Goal: Navigation & Orientation: Find specific page/section

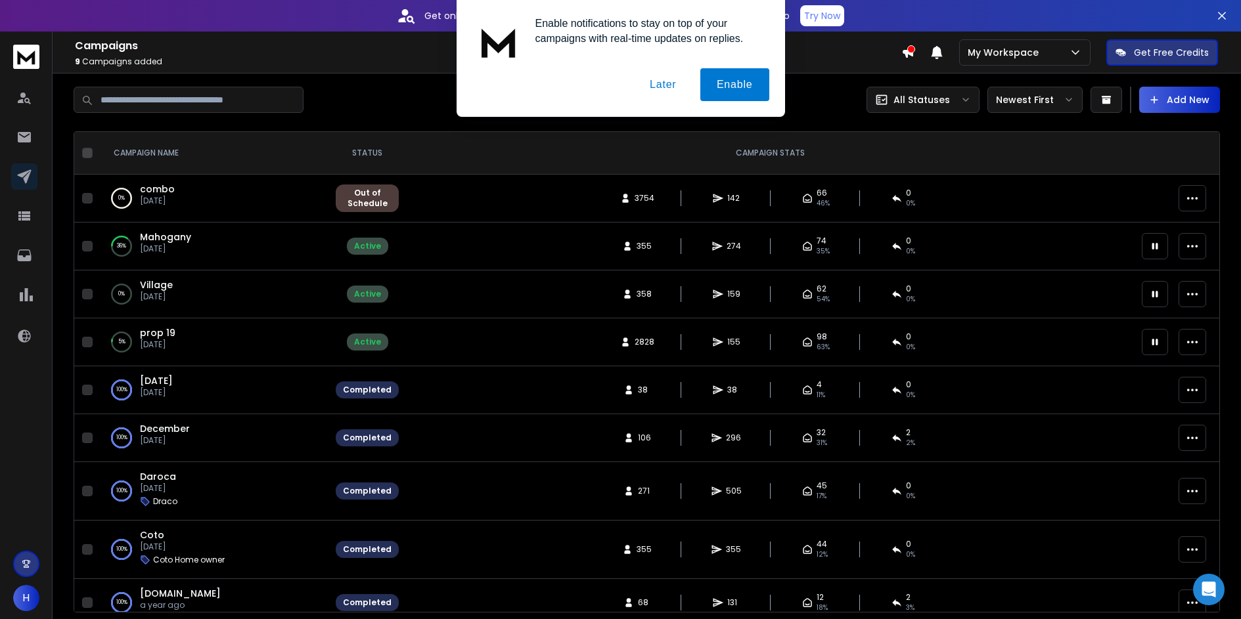
click at [671, 85] on button "Later" at bounding box center [662, 84] width 59 height 33
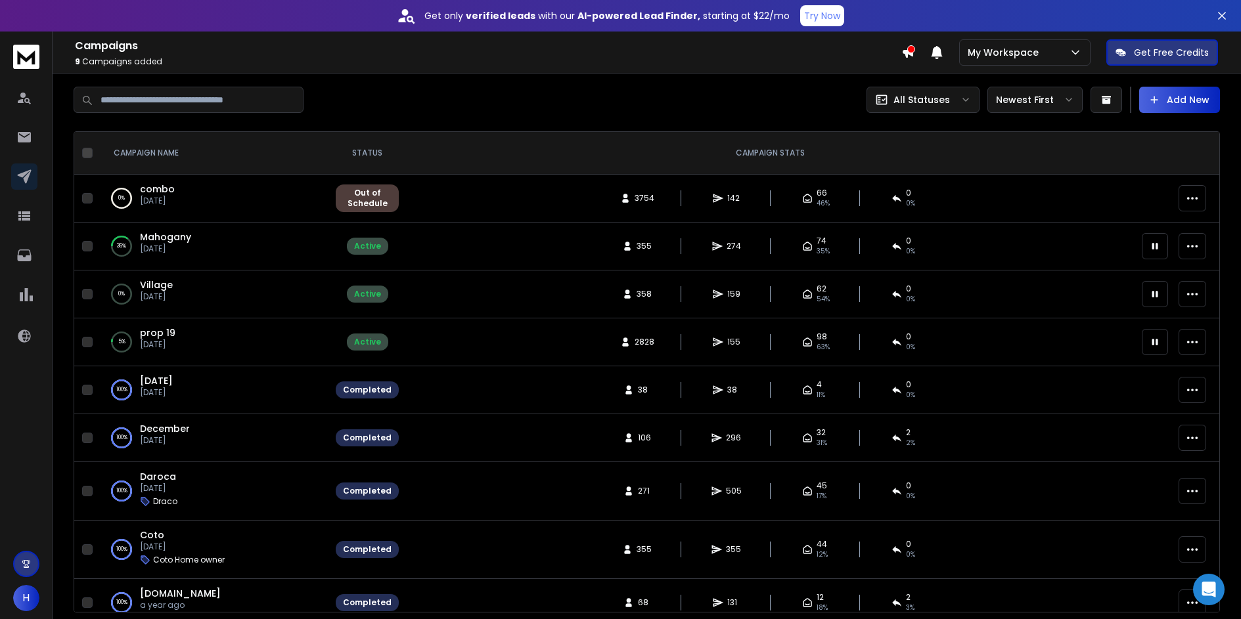
click at [355, 192] on div "Out of Schedule" at bounding box center [367, 198] width 49 height 21
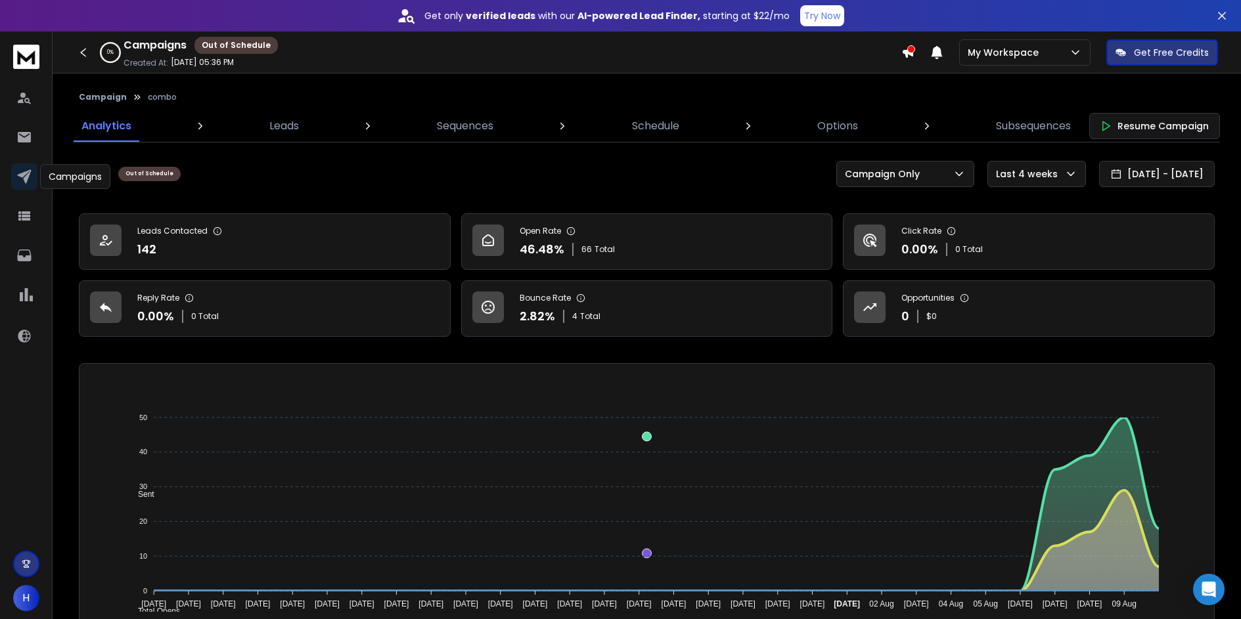
click at [18, 166] on link at bounding box center [24, 177] width 26 height 26
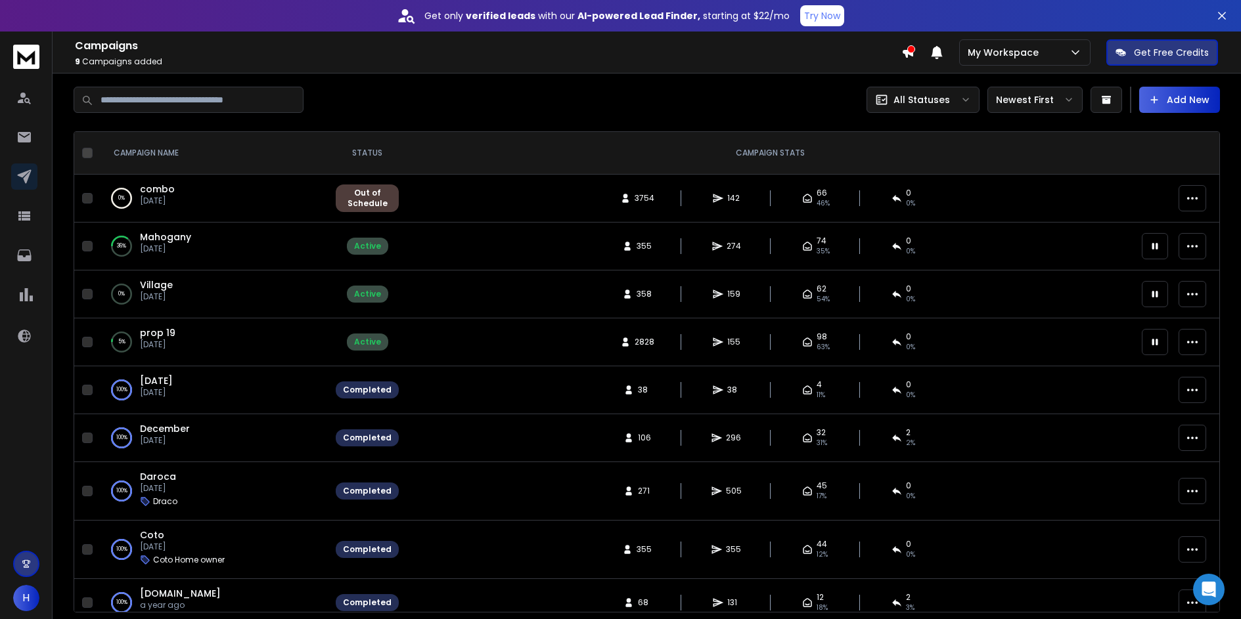
click at [1186, 196] on icon "button" at bounding box center [1192, 198] width 13 height 13
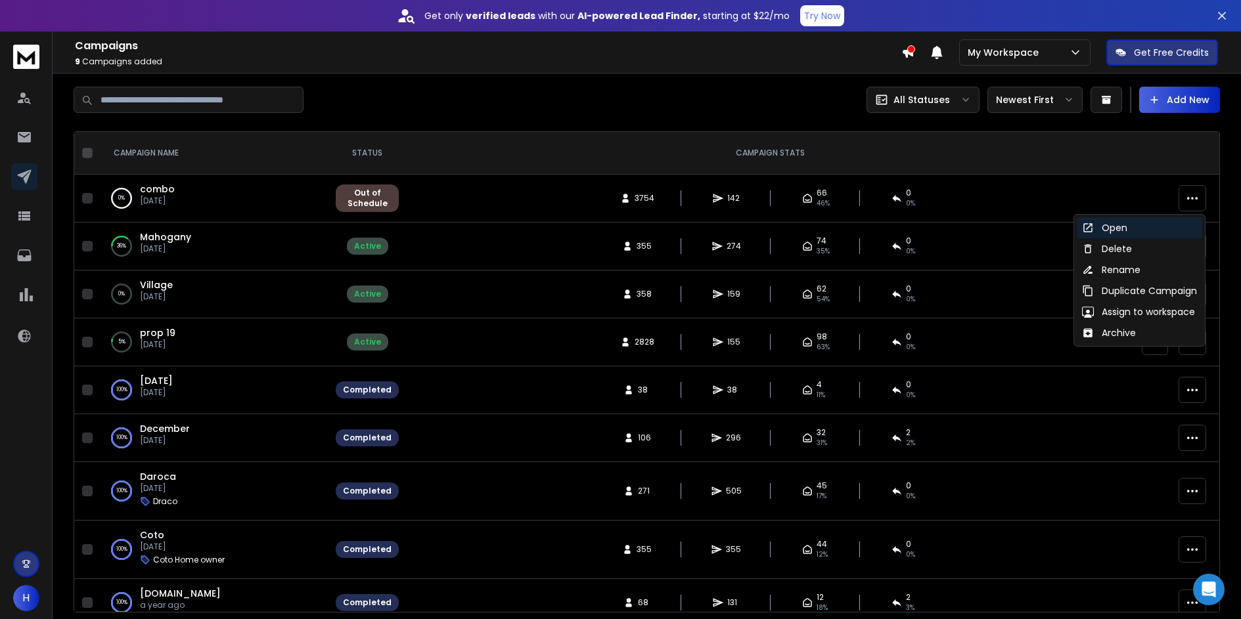
click at [273, 194] on div "0 % combo 4 days ago" at bounding box center [213, 199] width 204 height 32
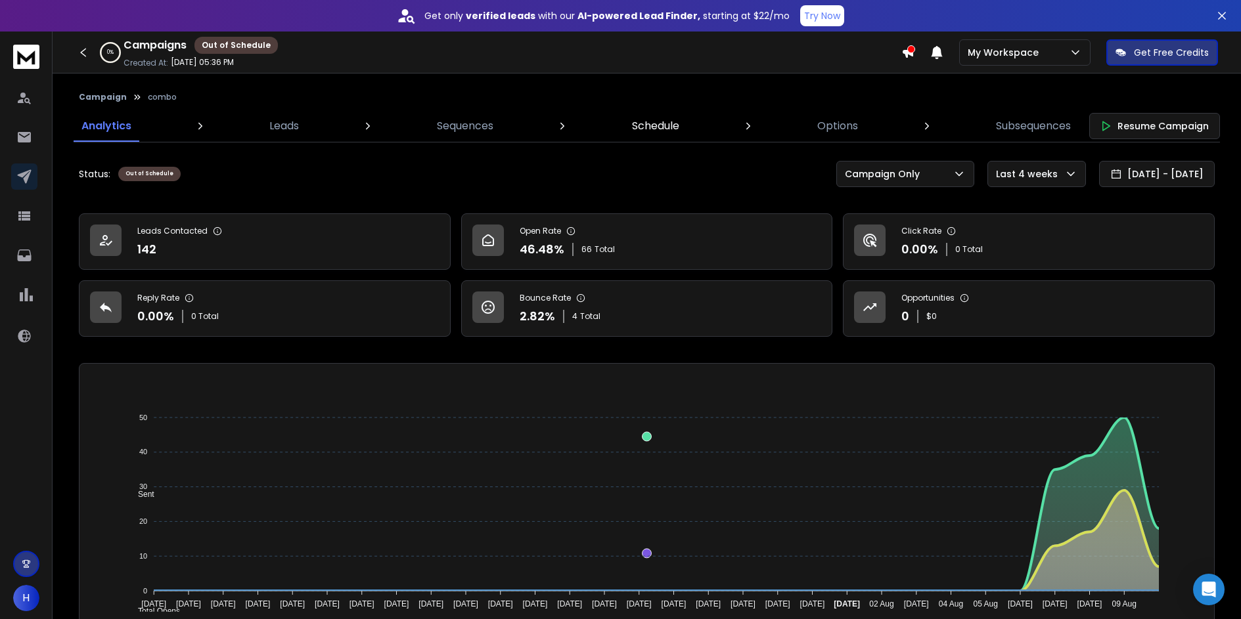
click at [650, 129] on p "Schedule" at bounding box center [655, 126] width 47 height 16
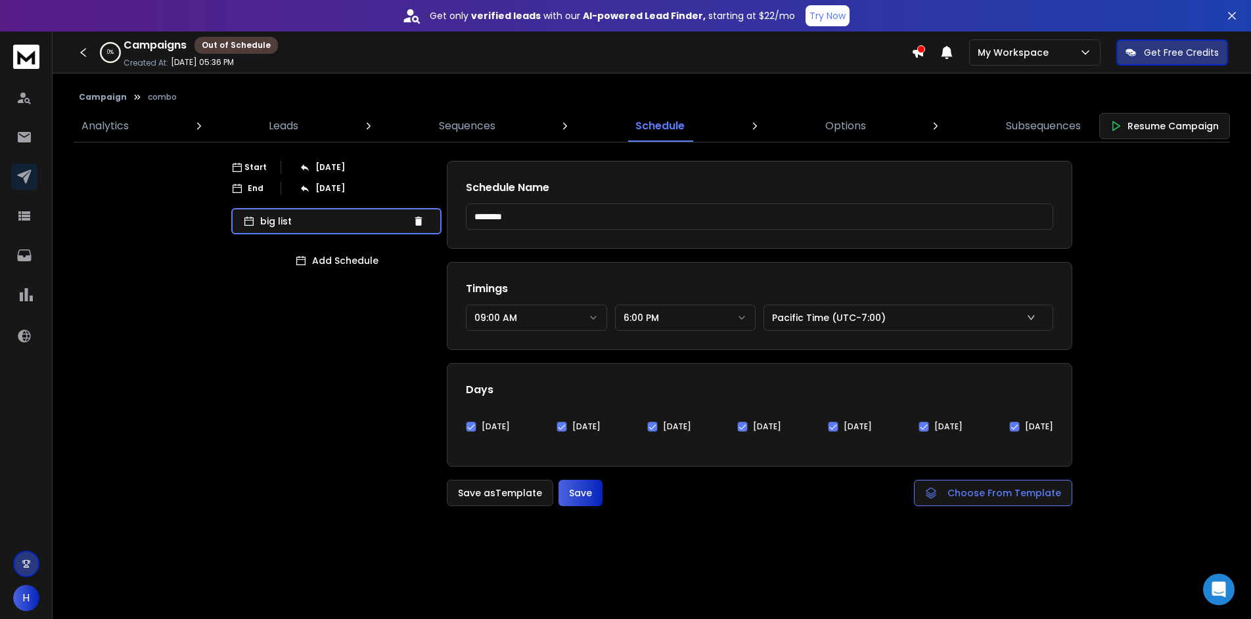
click at [345, 189] on p "Sat Aug 09 2025" at bounding box center [330, 188] width 30 height 11
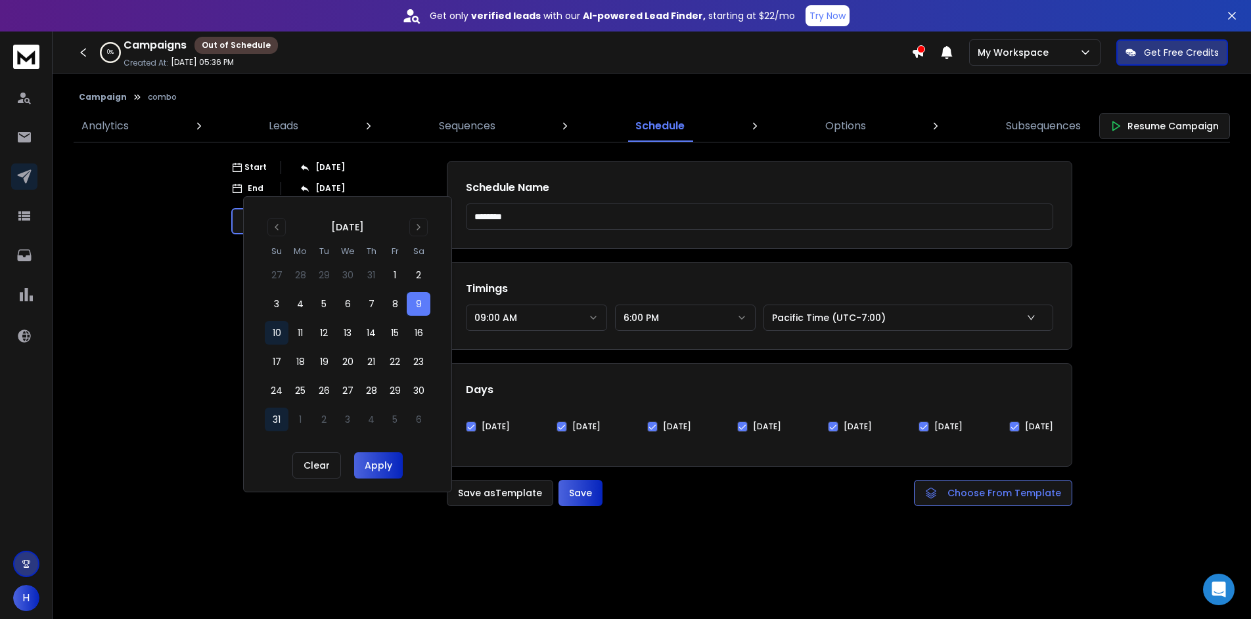
click at [278, 419] on button "31" at bounding box center [277, 420] width 24 height 24
click at [410, 230] on button "Go to next month" at bounding box center [418, 227] width 18 height 18
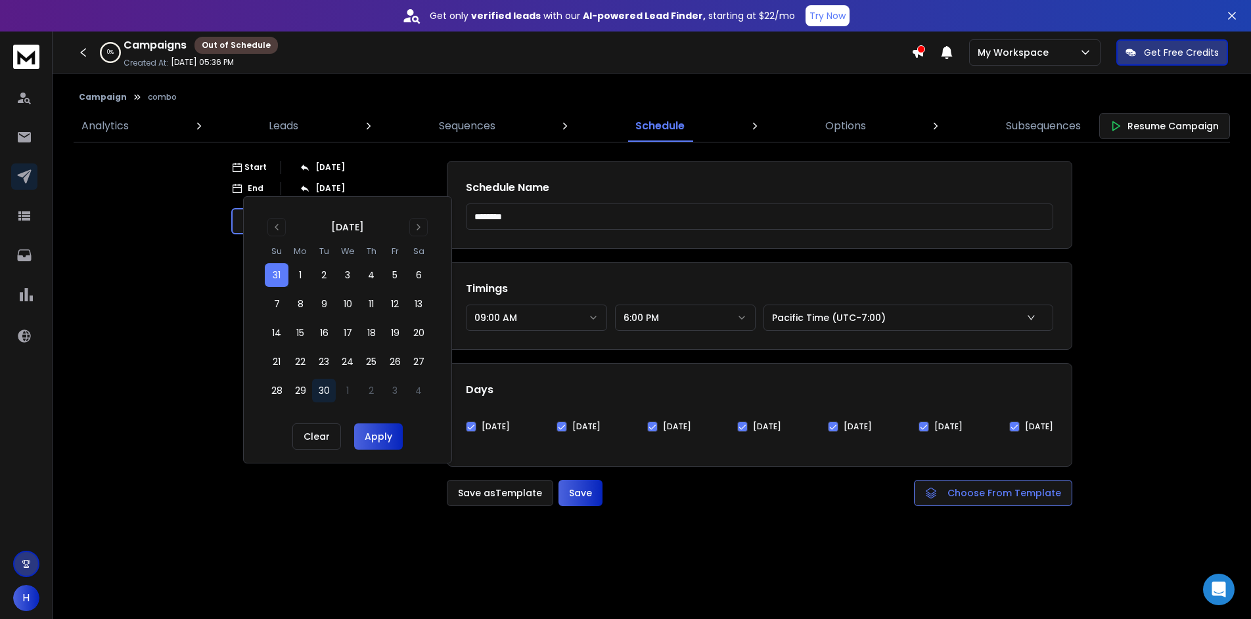
click at [321, 384] on button "30" at bounding box center [324, 391] width 24 height 24
click at [377, 440] on button "Apply" at bounding box center [378, 437] width 49 height 26
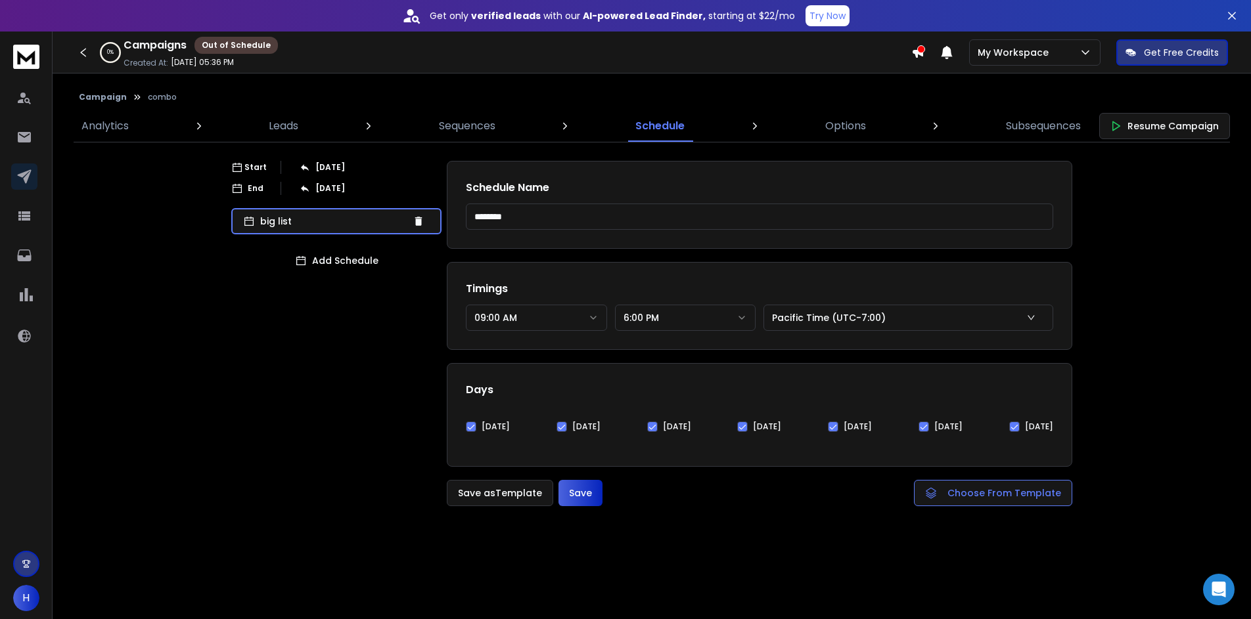
click at [573, 499] on button "Save" at bounding box center [580, 493] width 44 height 26
click at [1151, 130] on button "Resume Campaign" at bounding box center [1164, 126] width 131 height 26
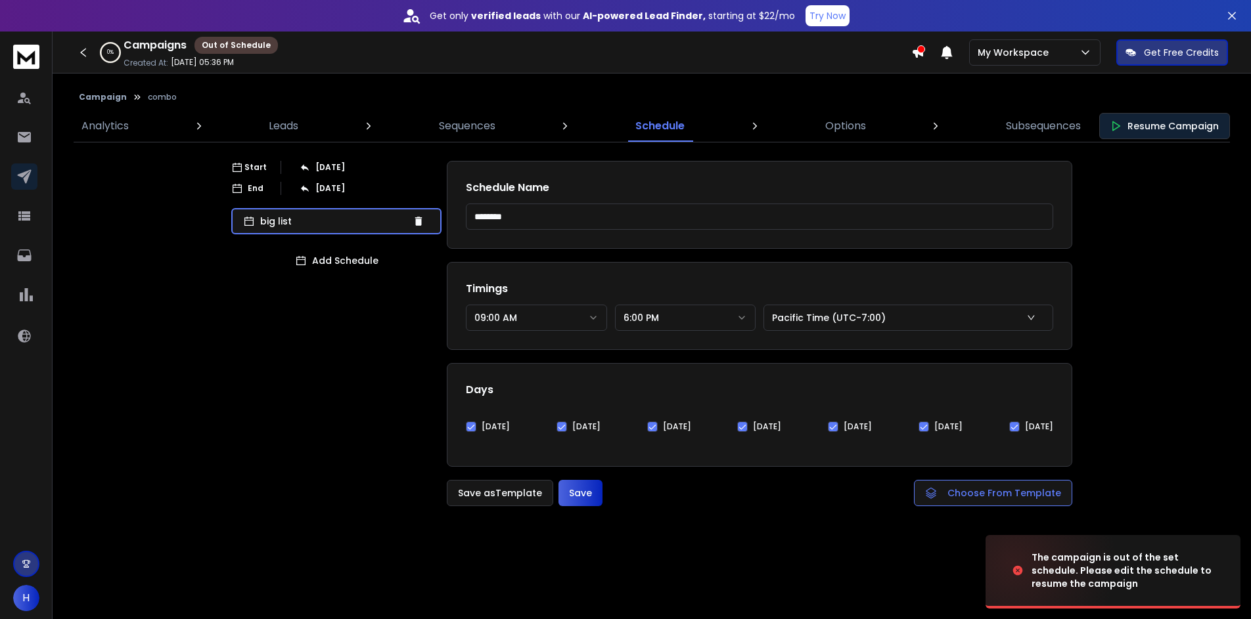
click at [1151, 128] on button "Resume Campaign" at bounding box center [1164, 126] width 131 height 26
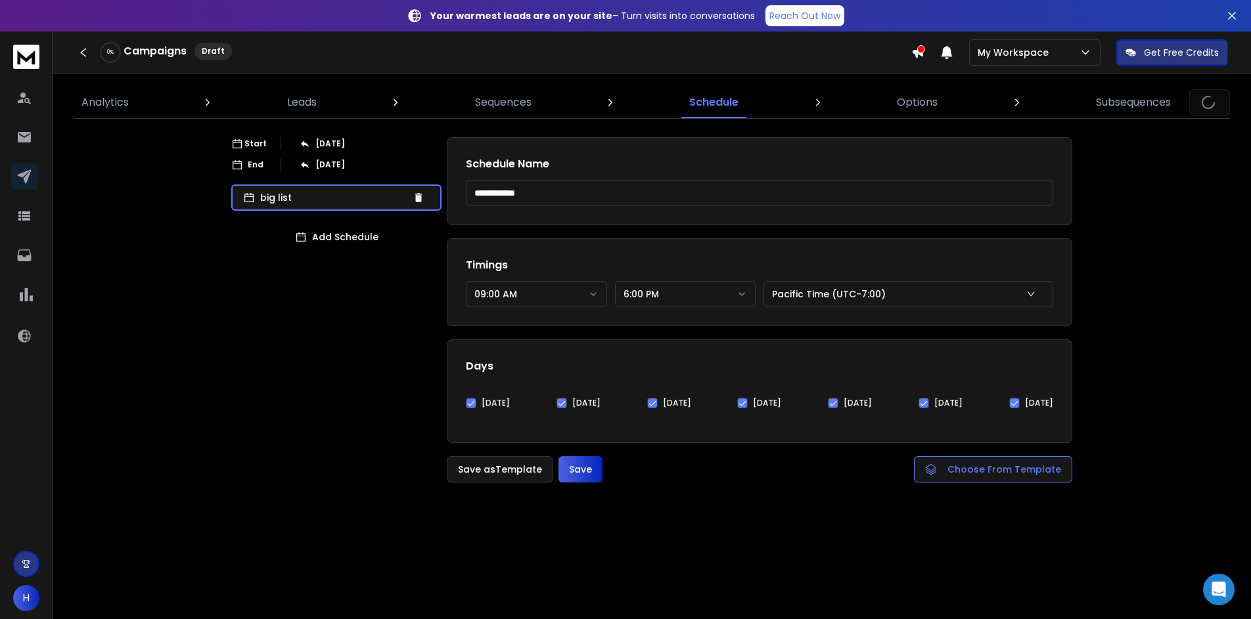
type input "********"
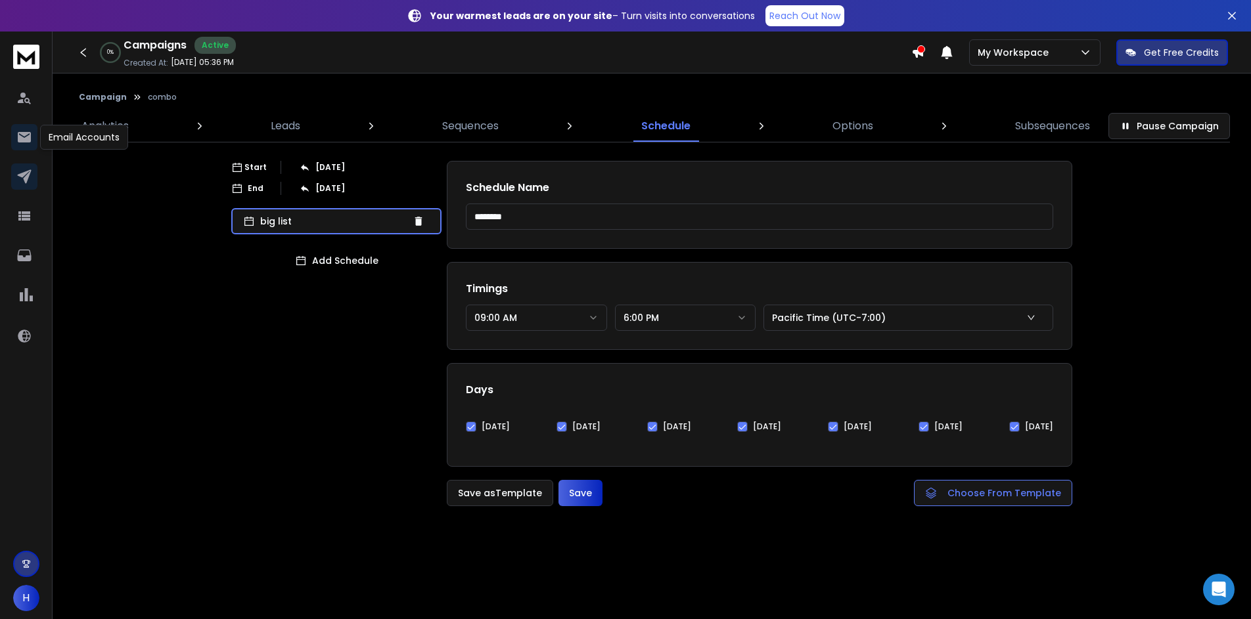
click at [26, 139] on icon at bounding box center [24, 137] width 13 height 11
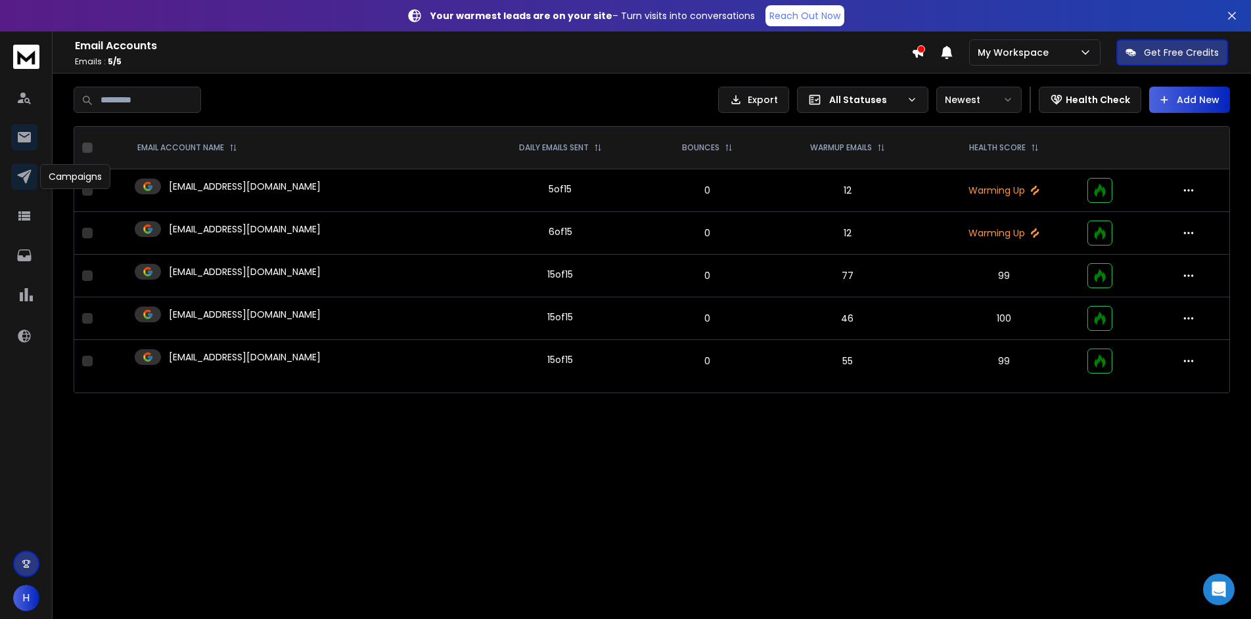
click at [30, 175] on icon at bounding box center [24, 177] width 16 height 16
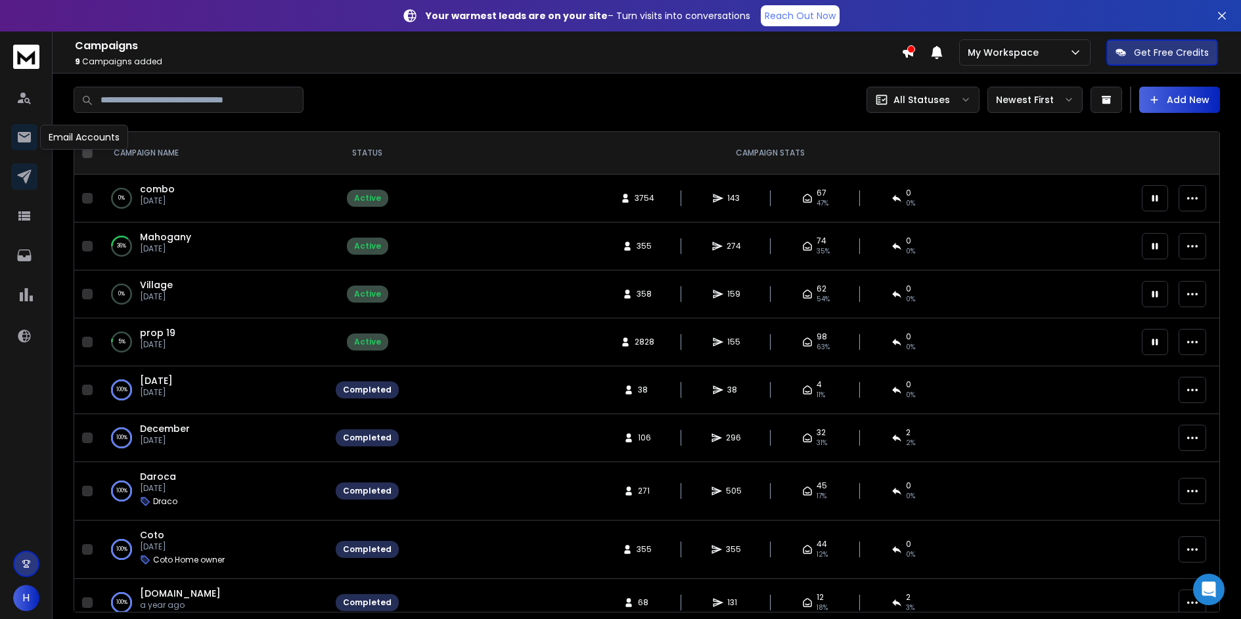
click at [32, 144] on link at bounding box center [24, 137] width 26 height 26
